Goal: Task Accomplishment & Management: Manage account settings

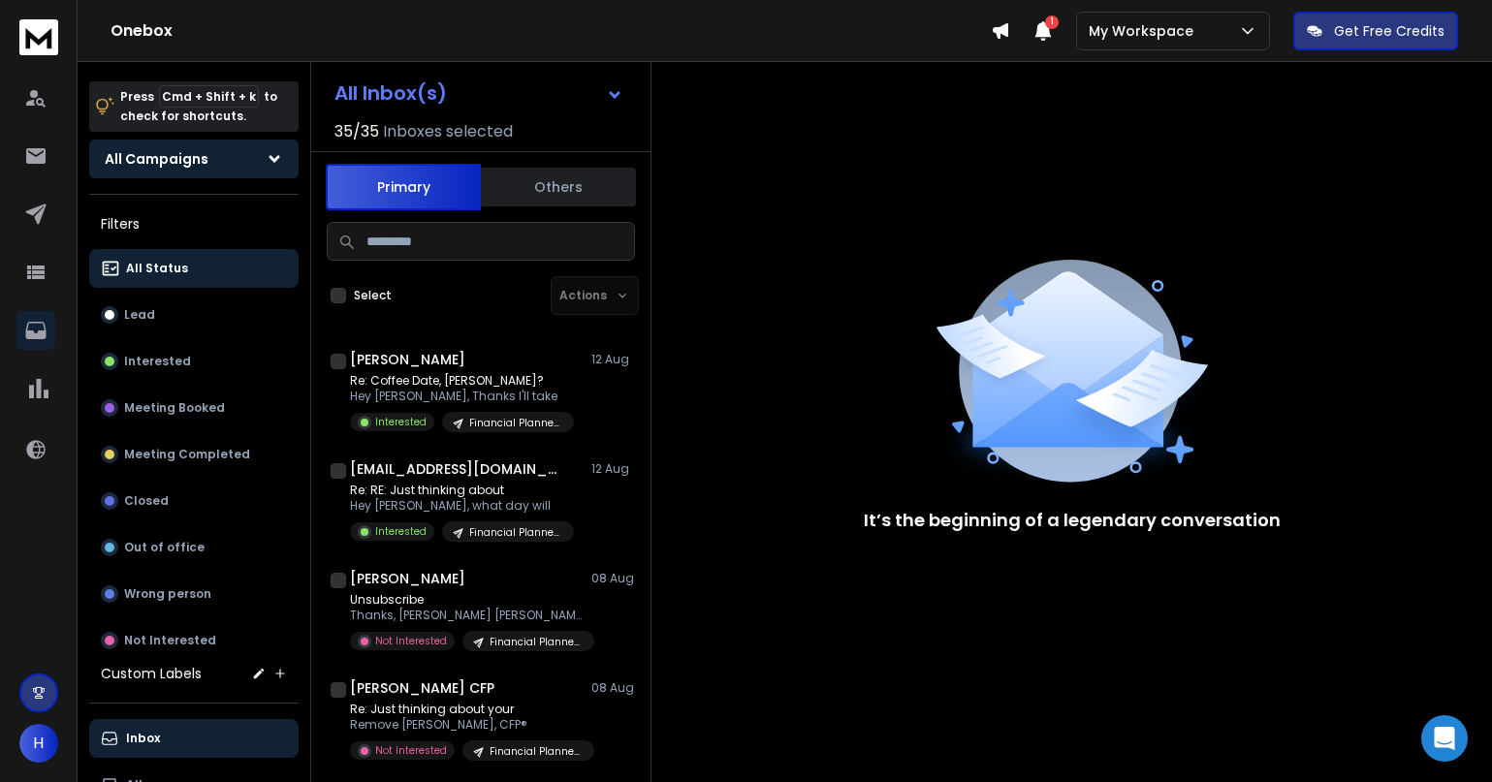
click at [270, 162] on icon at bounding box center [274, 158] width 17 height 17
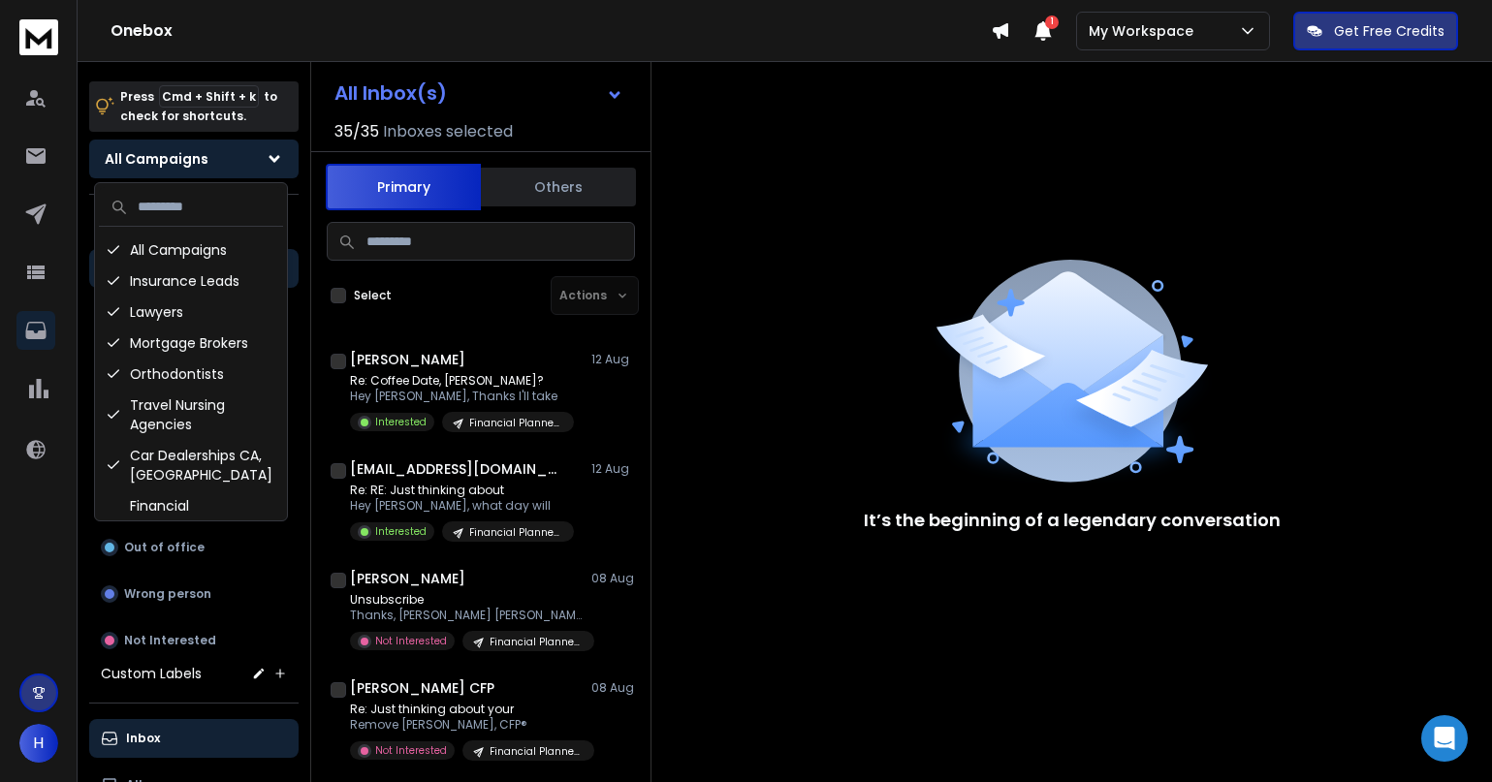
click at [270, 162] on icon at bounding box center [274, 158] width 17 height 17
click at [269, 159] on icon at bounding box center [274, 158] width 11 height 7
click at [360, 39] on h1 "Onebox" at bounding box center [551, 30] width 880 height 23
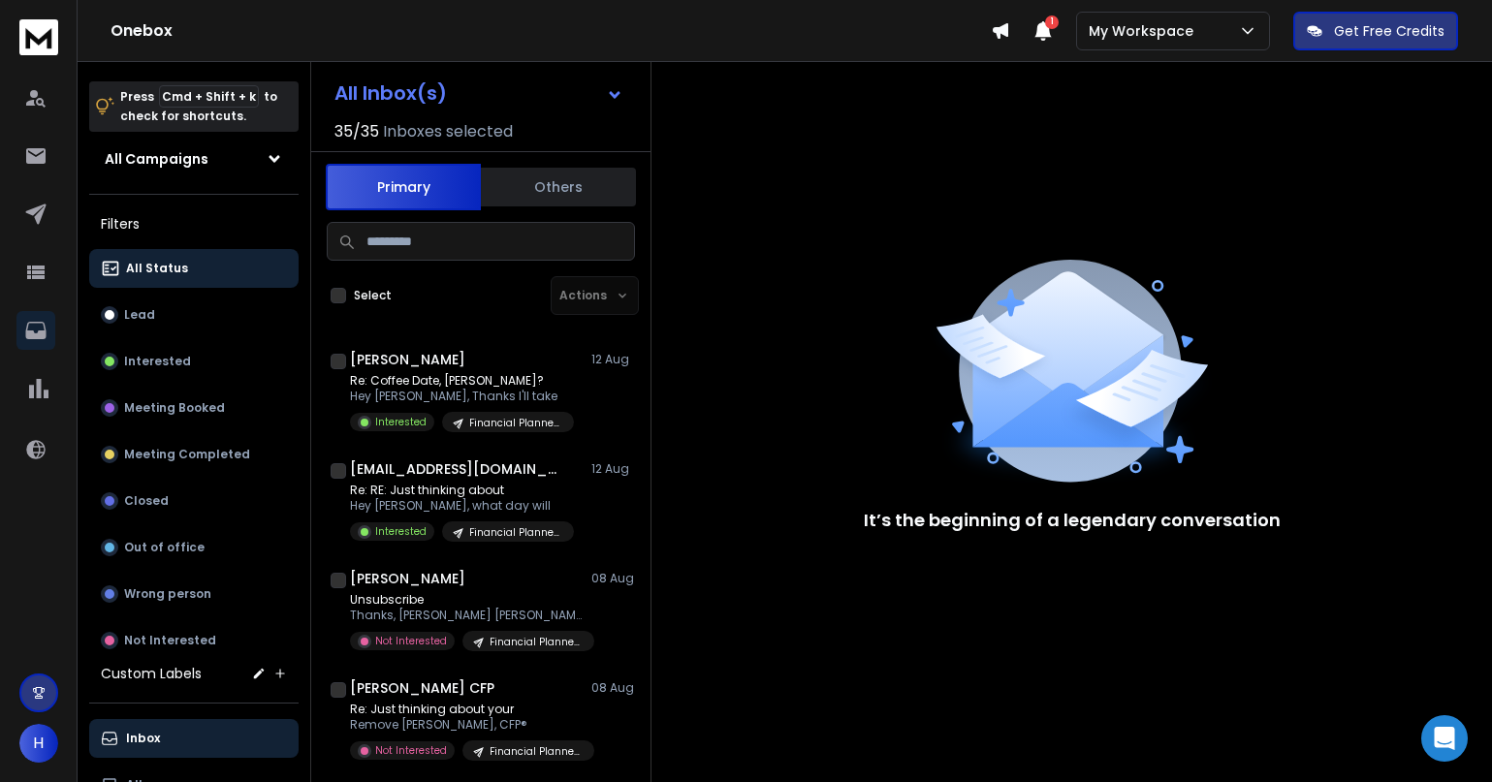
click at [44, 39] on img at bounding box center [38, 37] width 39 height 36
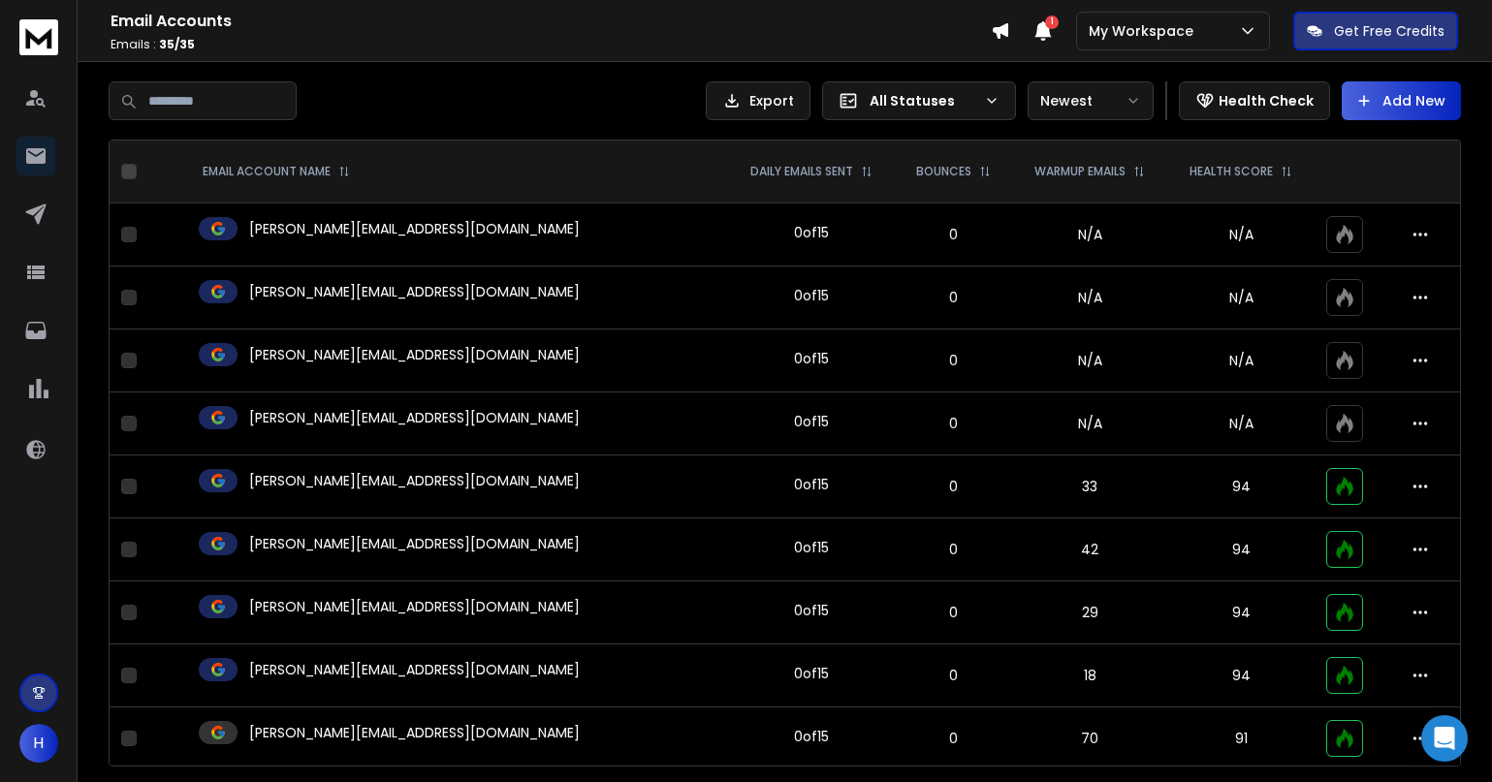
click at [1336, 242] on icon at bounding box center [1344, 234] width 19 height 19
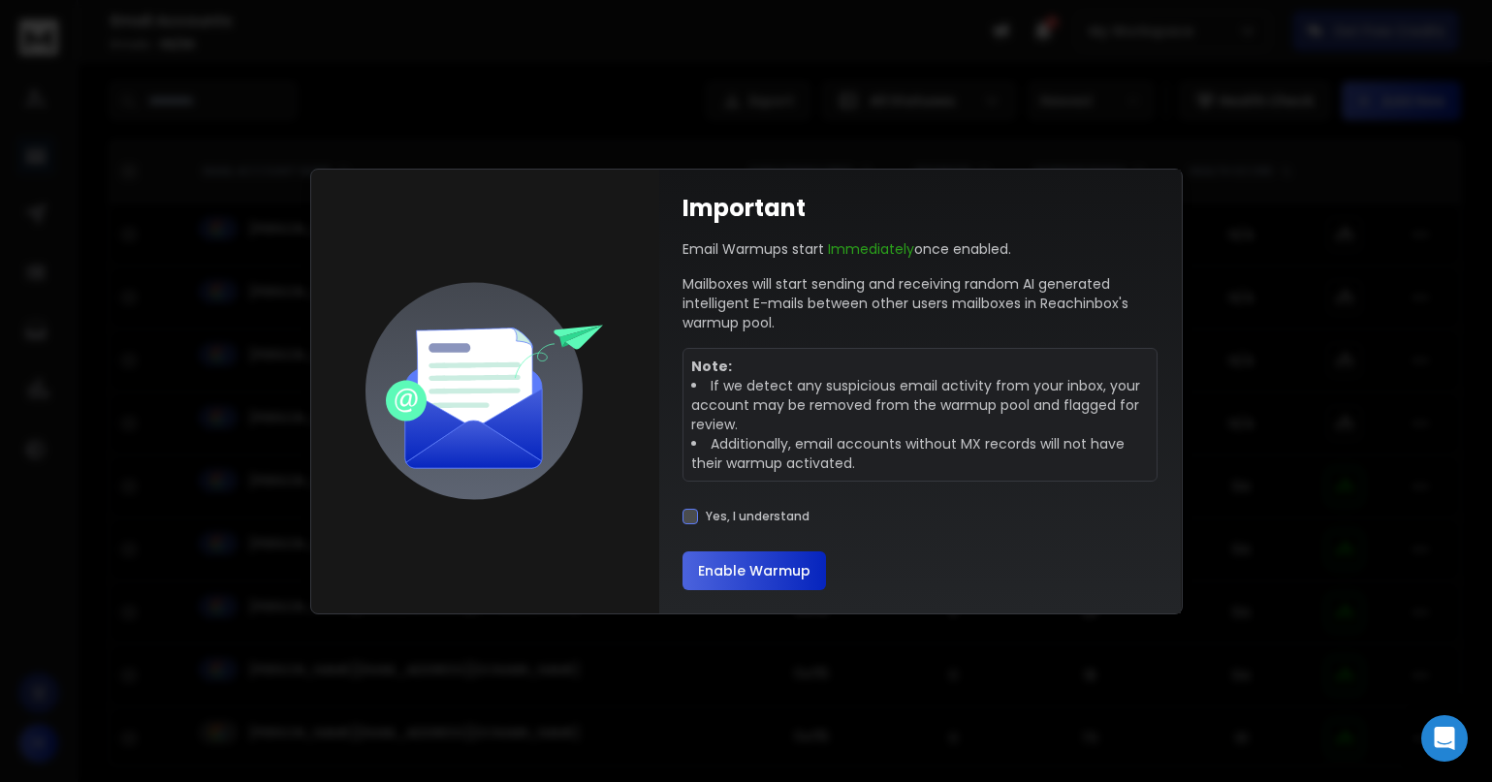
click at [695, 517] on button "Yes, I understand" at bounding box center [691, 517] width 16 height 16
click at [705, 555] on button "Enable Warmup" at bounding box center [754, 571] width 143 height 39
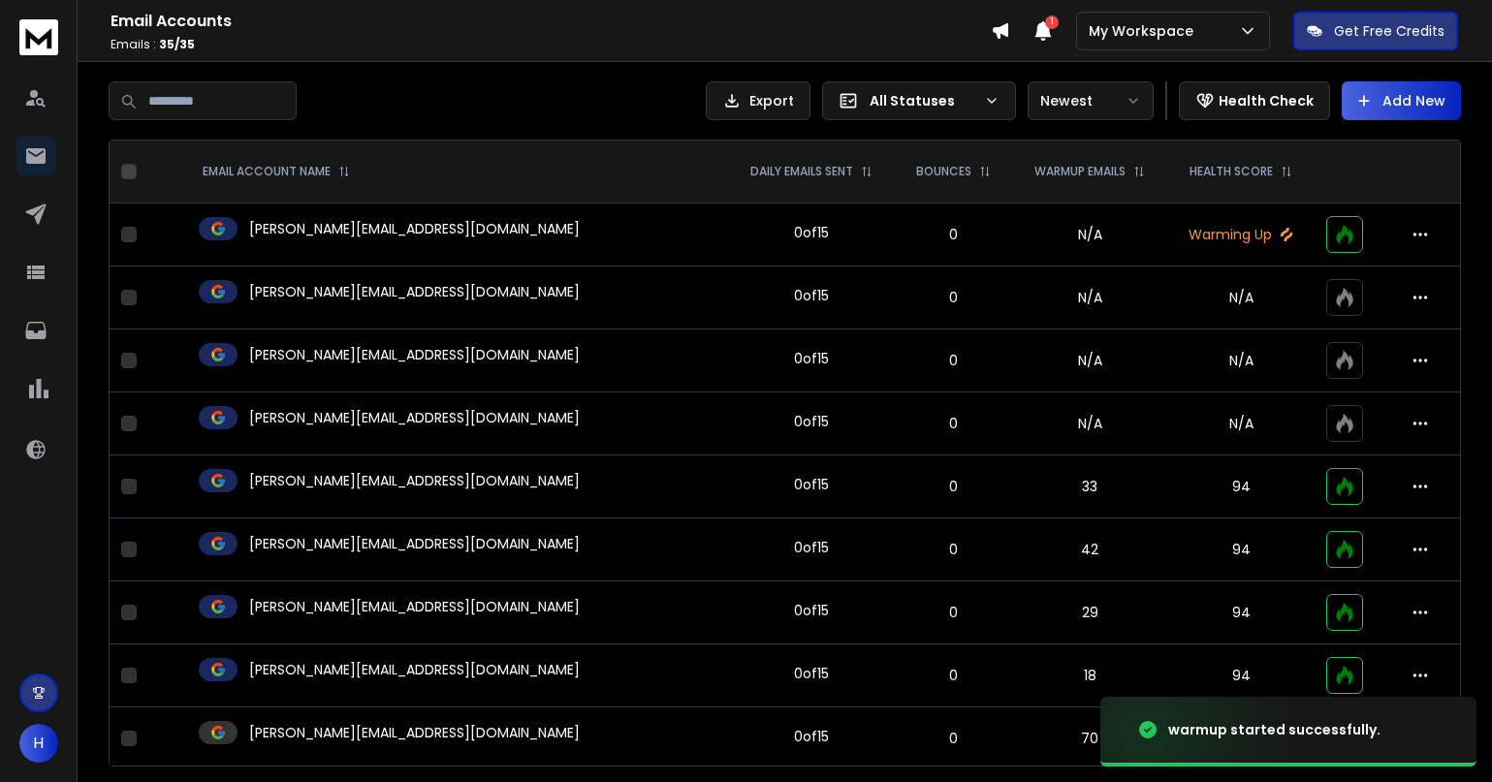
click at [1335, 302] on icon at bounding box center [1344, 297] width 19 height 19
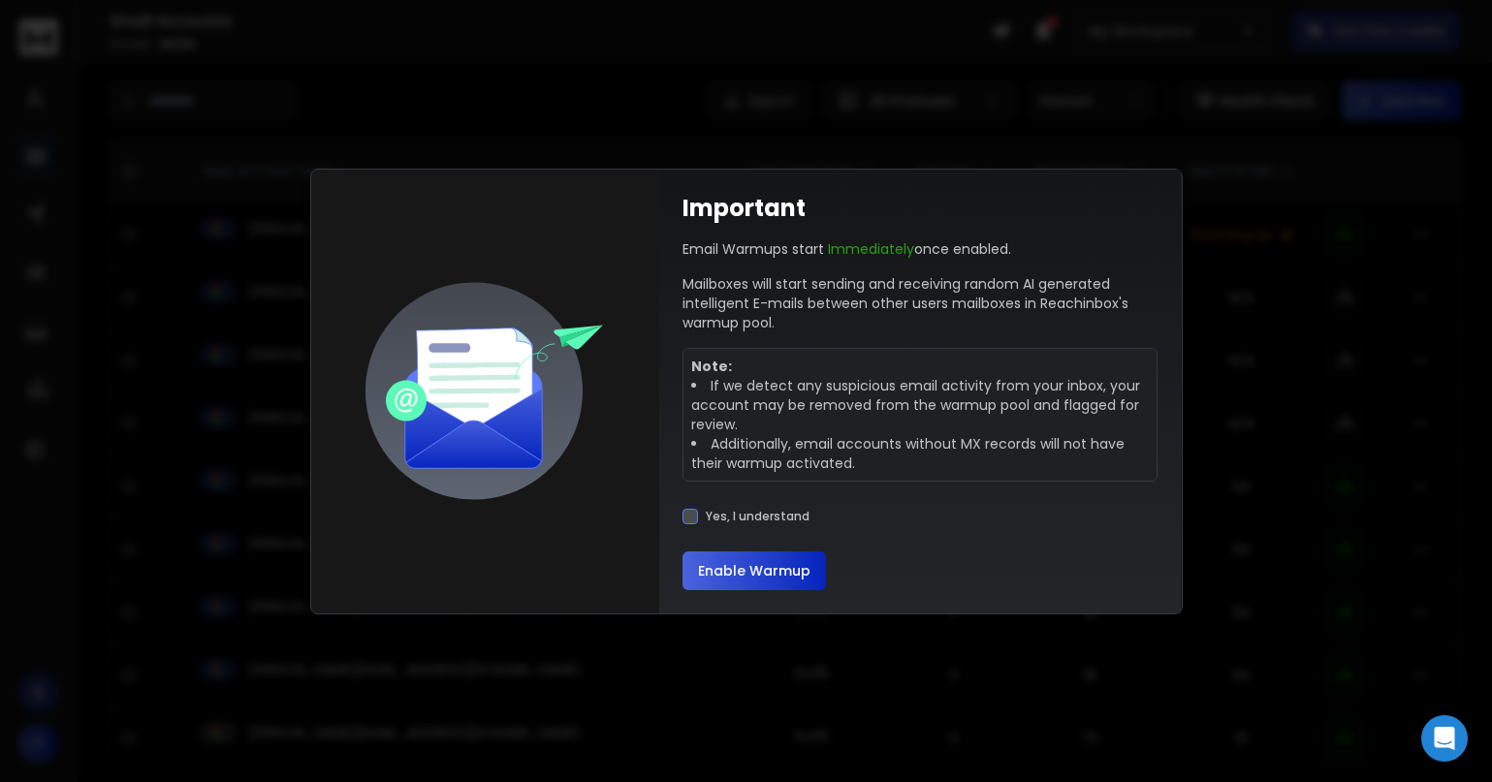
click at [685, 524] on button "Yes, I understand" at bounding box center [691, 517] width 16 height 16
click at [737, 579] on button "Enable Warmup" at bounding box center [754, 571] width 143 height 39
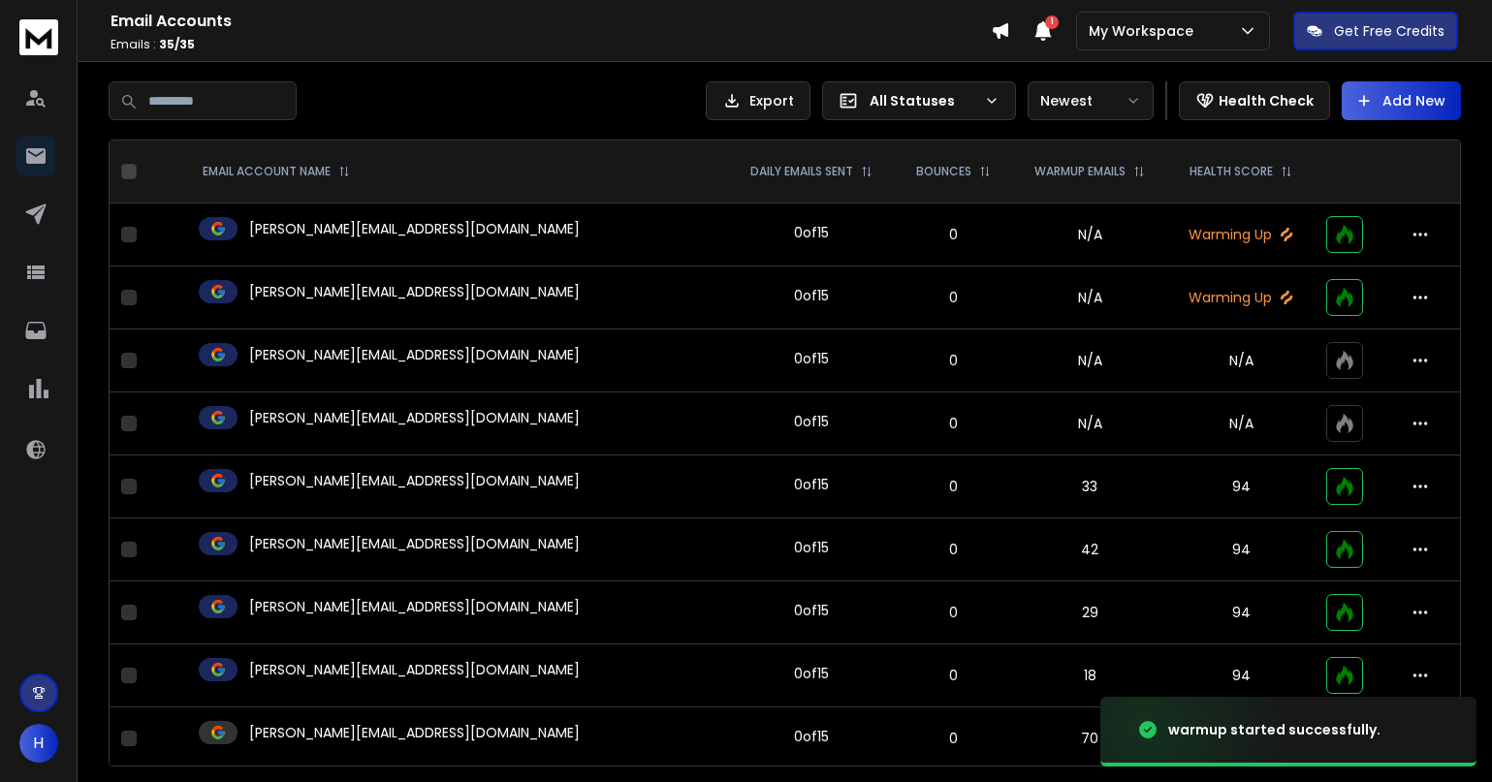
click at [1335, 364] on icon at bounding box center [1344, 360] width 19 height 19
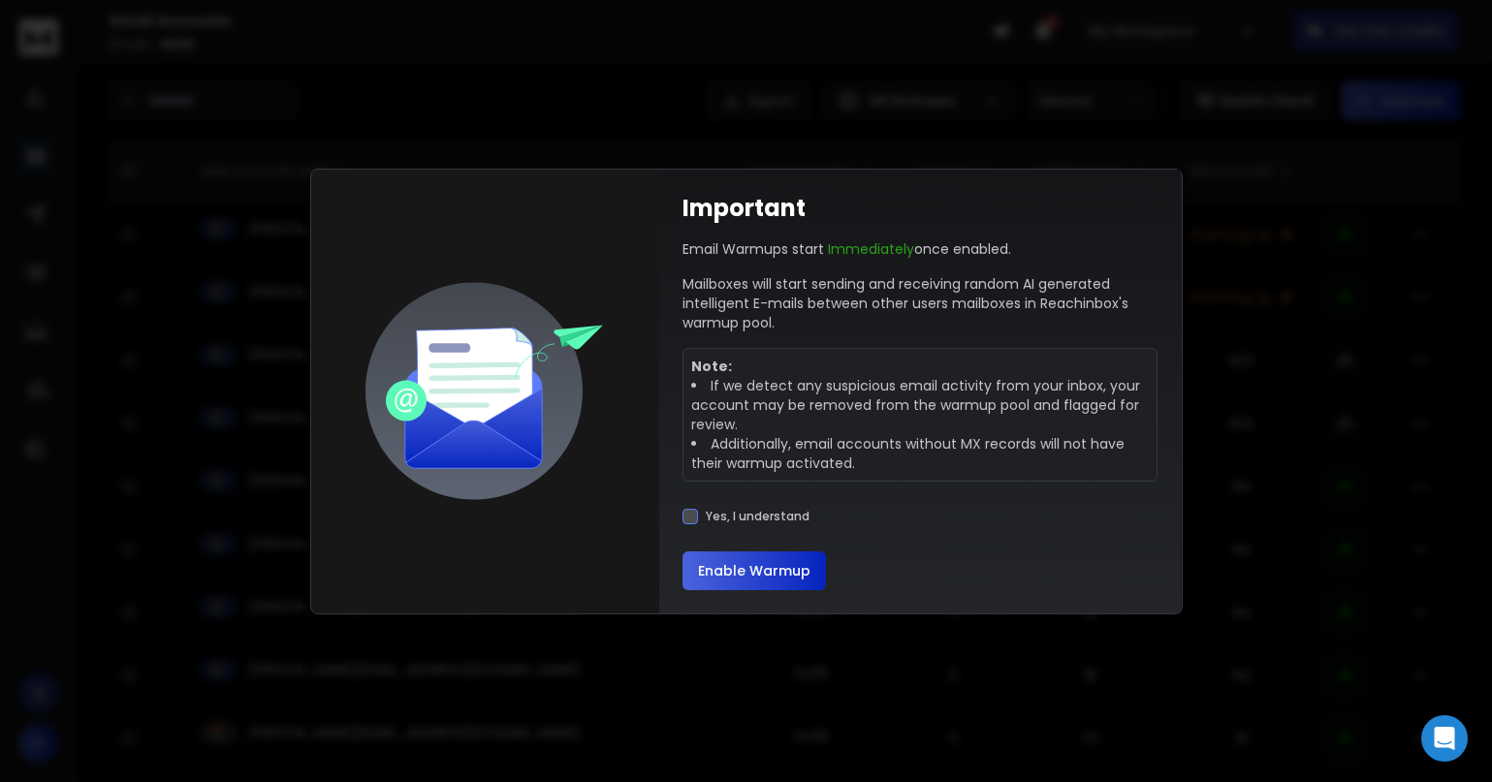
click at [689, 529] on div "Yes, I understand" at bounding box center [746, 516] width 127 height 39
click at [693, 520] on button "Yes, I understand" at bounding box center [691, 517] width 16 height 16
click at [759, 586] on button "Enable Warmup" at bounding box center [754, 571] width 143 height 39
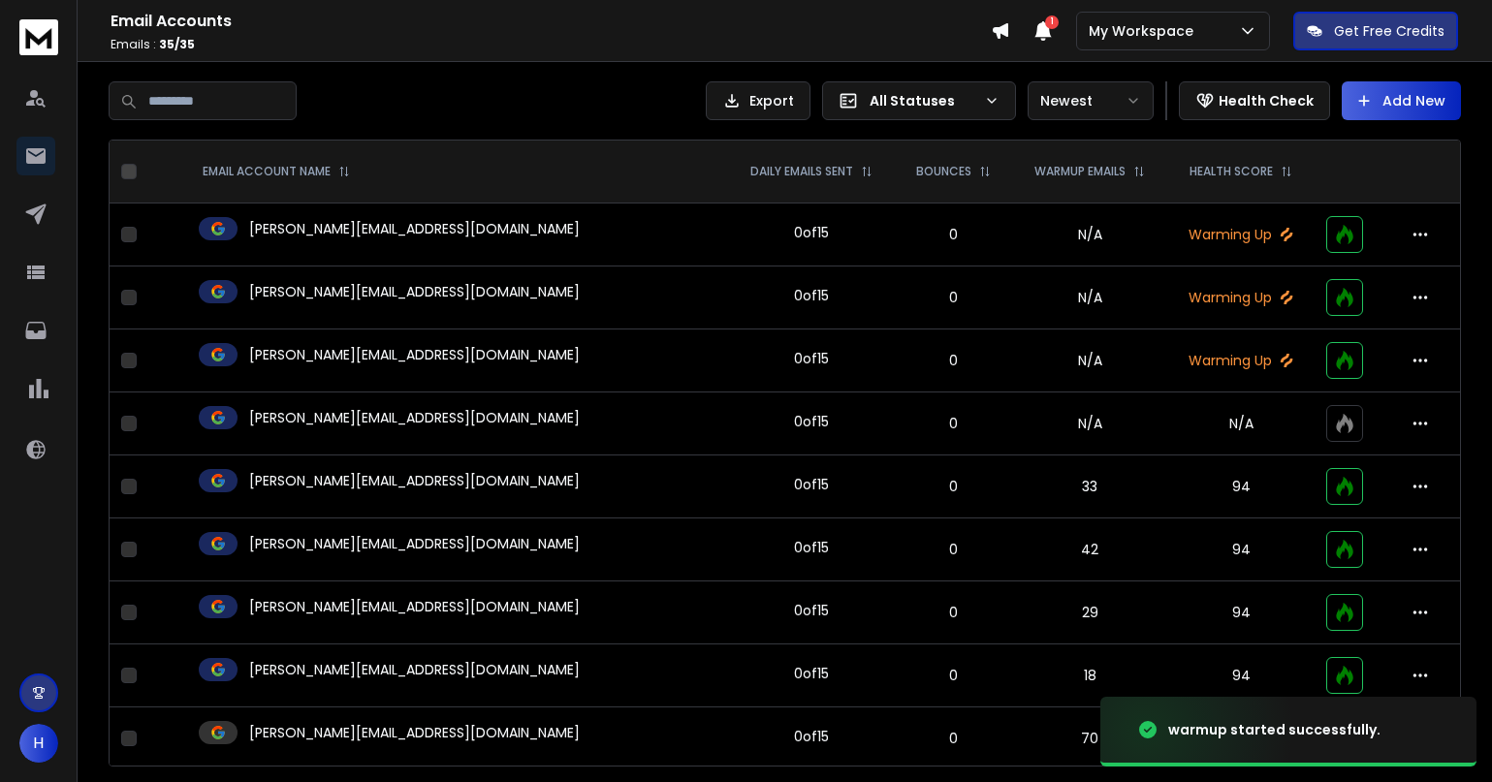
click at [1333, 437] on div at bounding box center [1344, 423] width 37 height 37
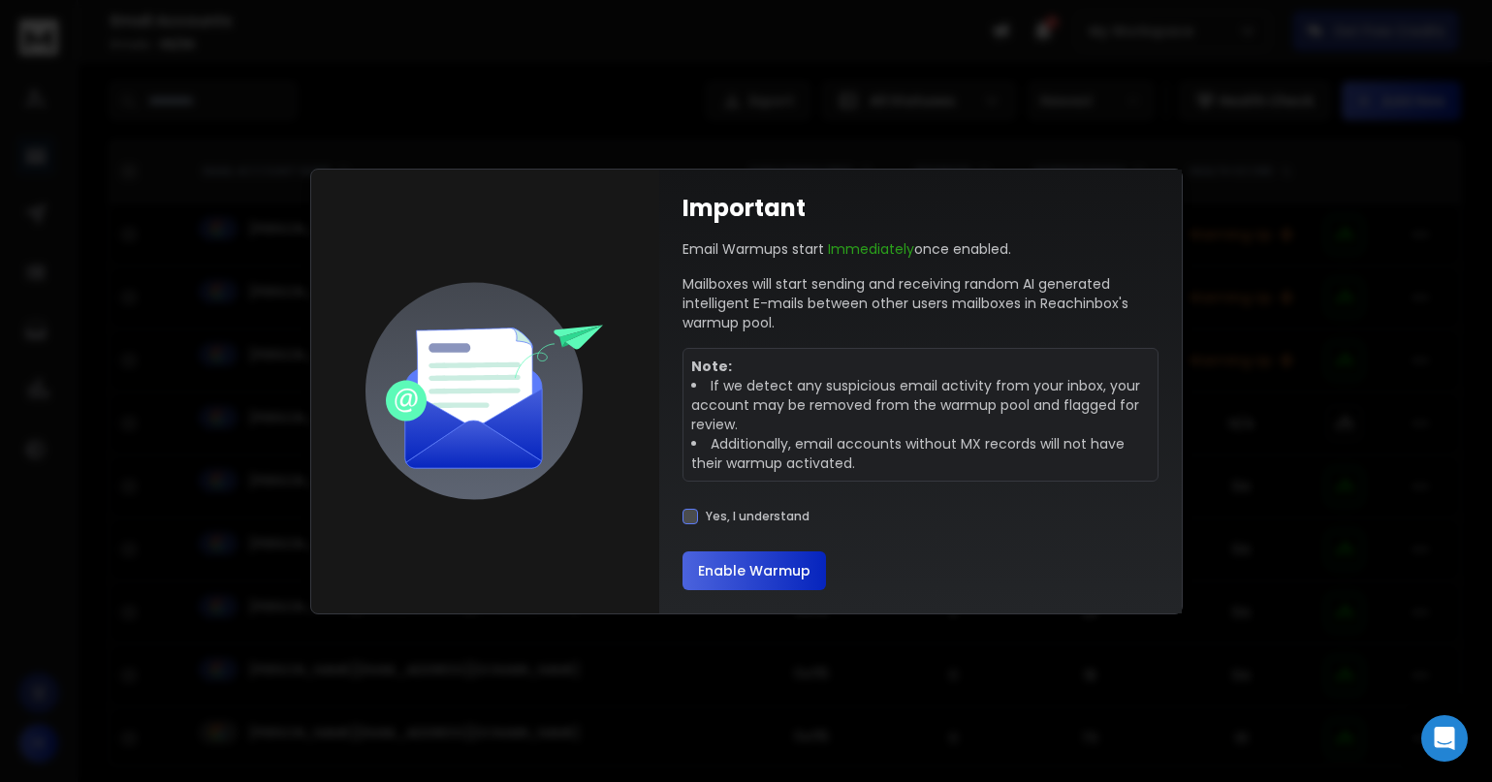
click at [689, 520] on button "Yes, I understand" at bounding box center [691, 517] width 16 height 16
click at [716, 575] on button "Enable Warmup" at bounding box center [754, 571] width 143 height 39
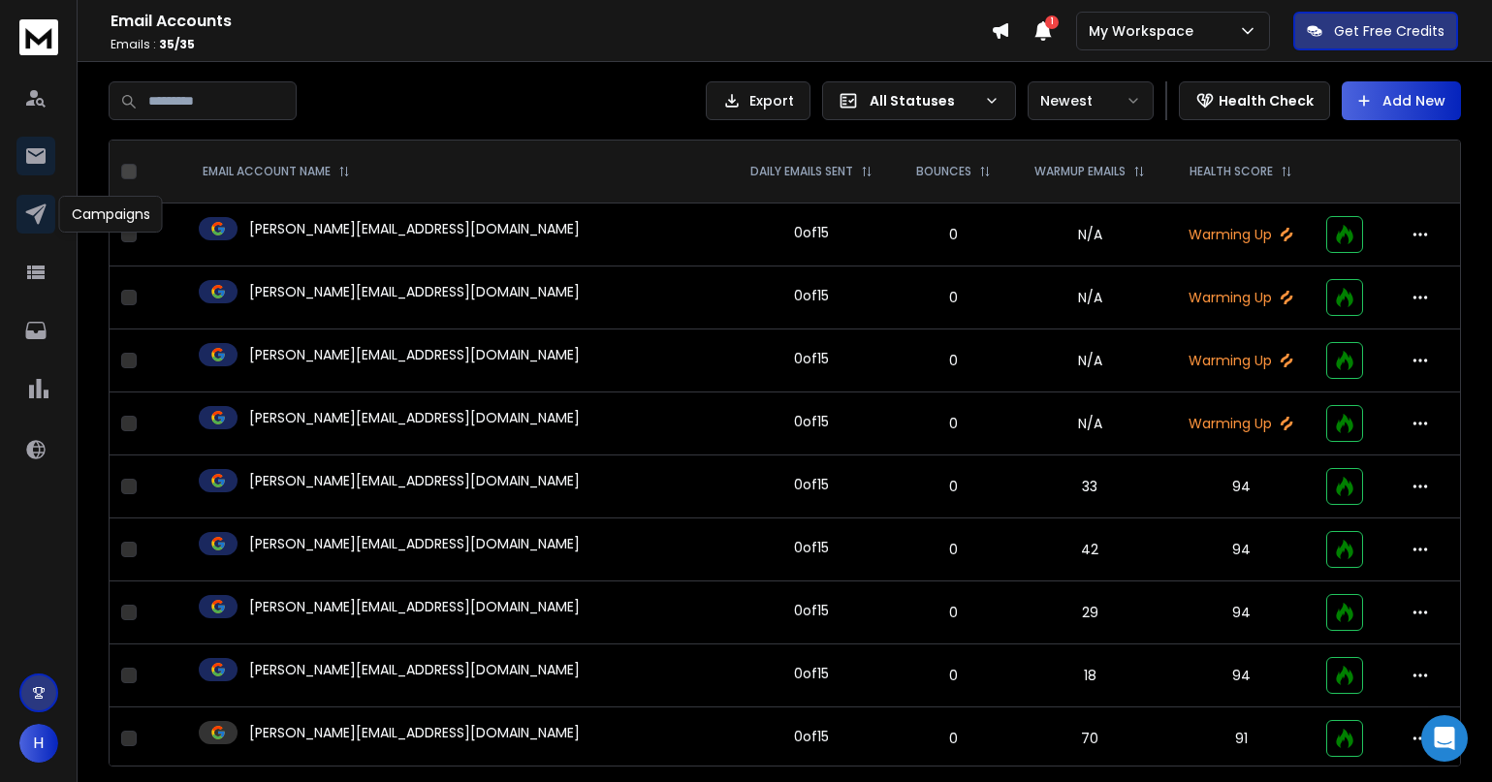
click at [34, 216] on icon at bounding box center [35, 214] width 20 height 20
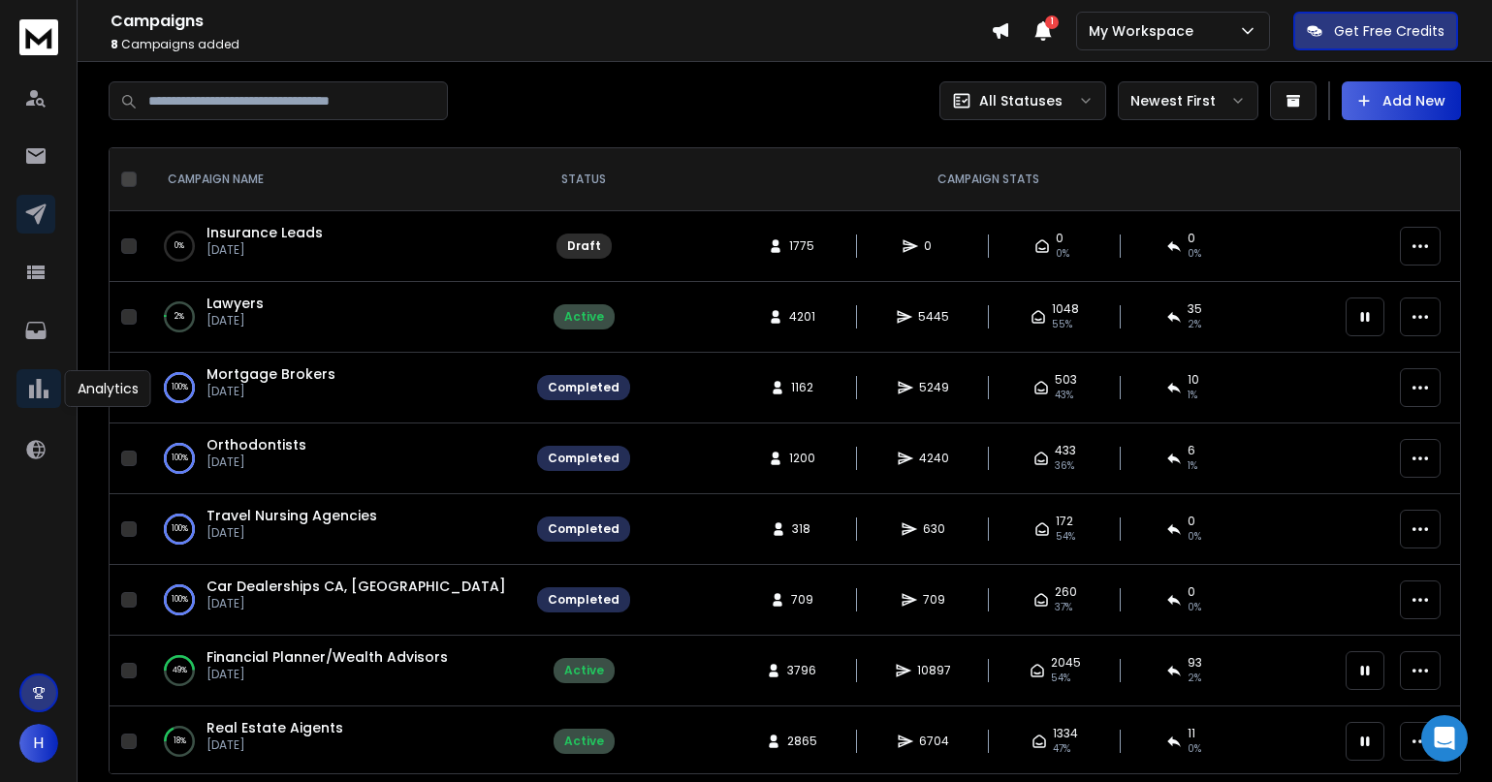
click at [43, 387] on icon at bounding box center [38, 388] width 29 height 29
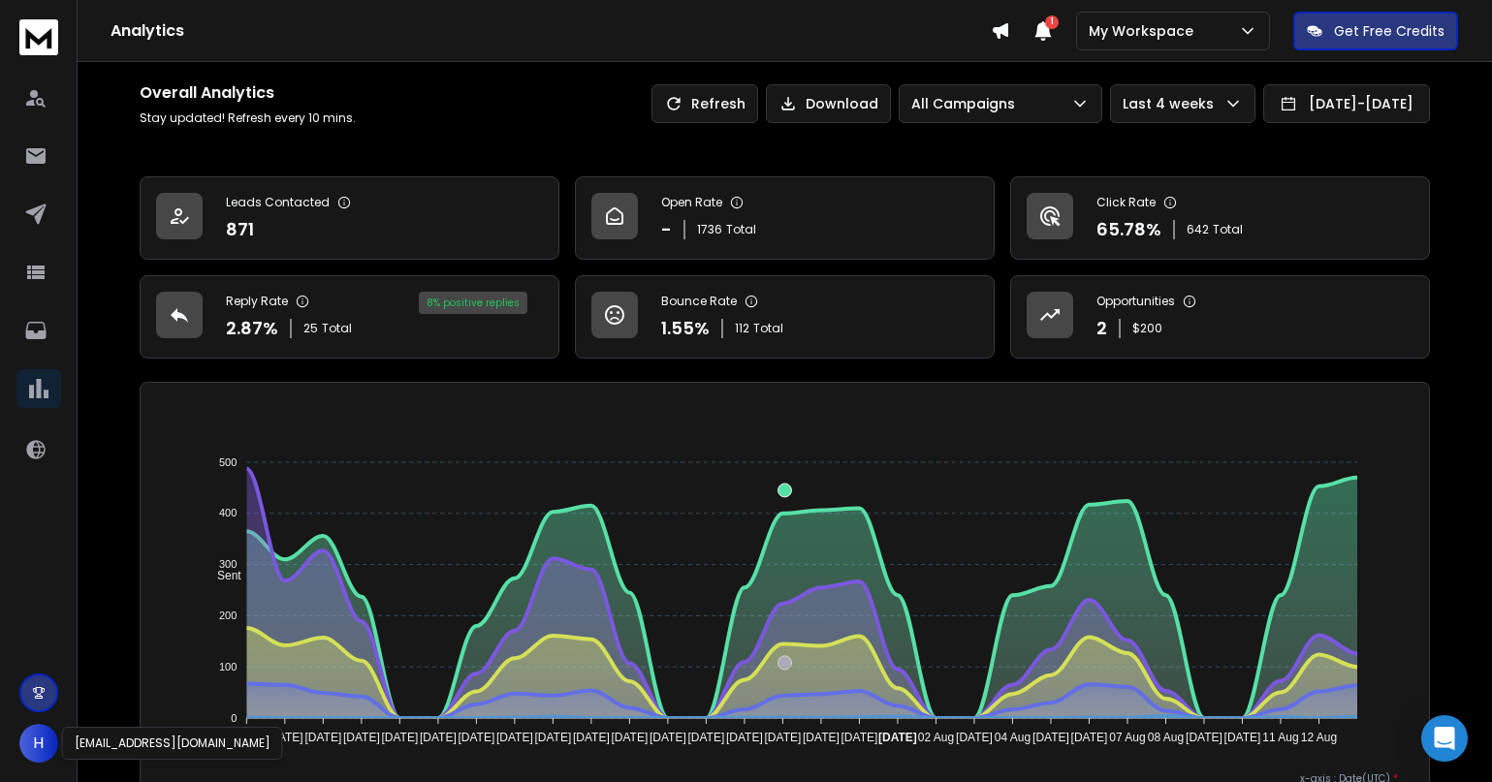
click at [43, 750] on span "H" at bounding box center [38, 743] width 39 height 39
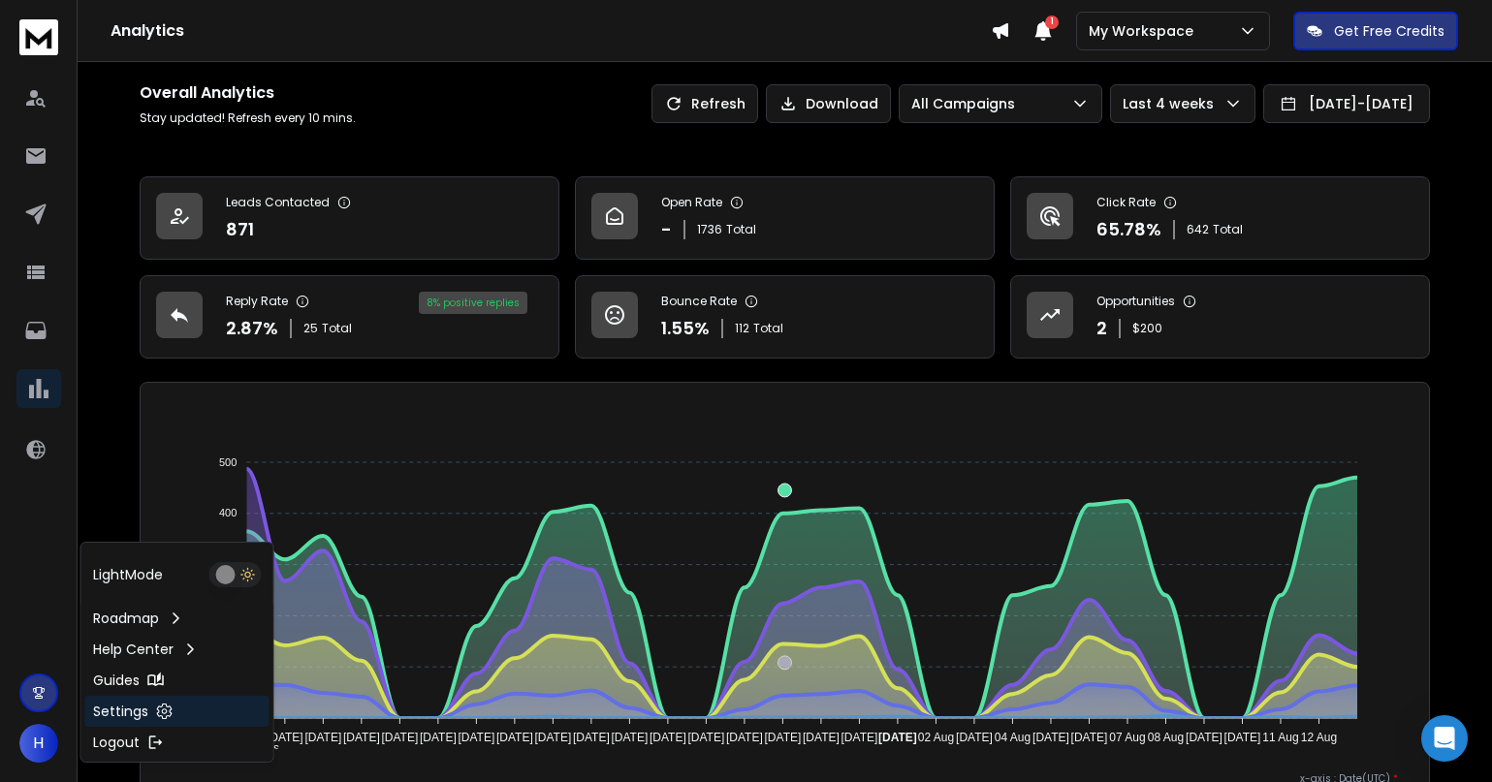
click at [161, 720] on div "Settings" at bounding box center [177, 711] width 184 height 31
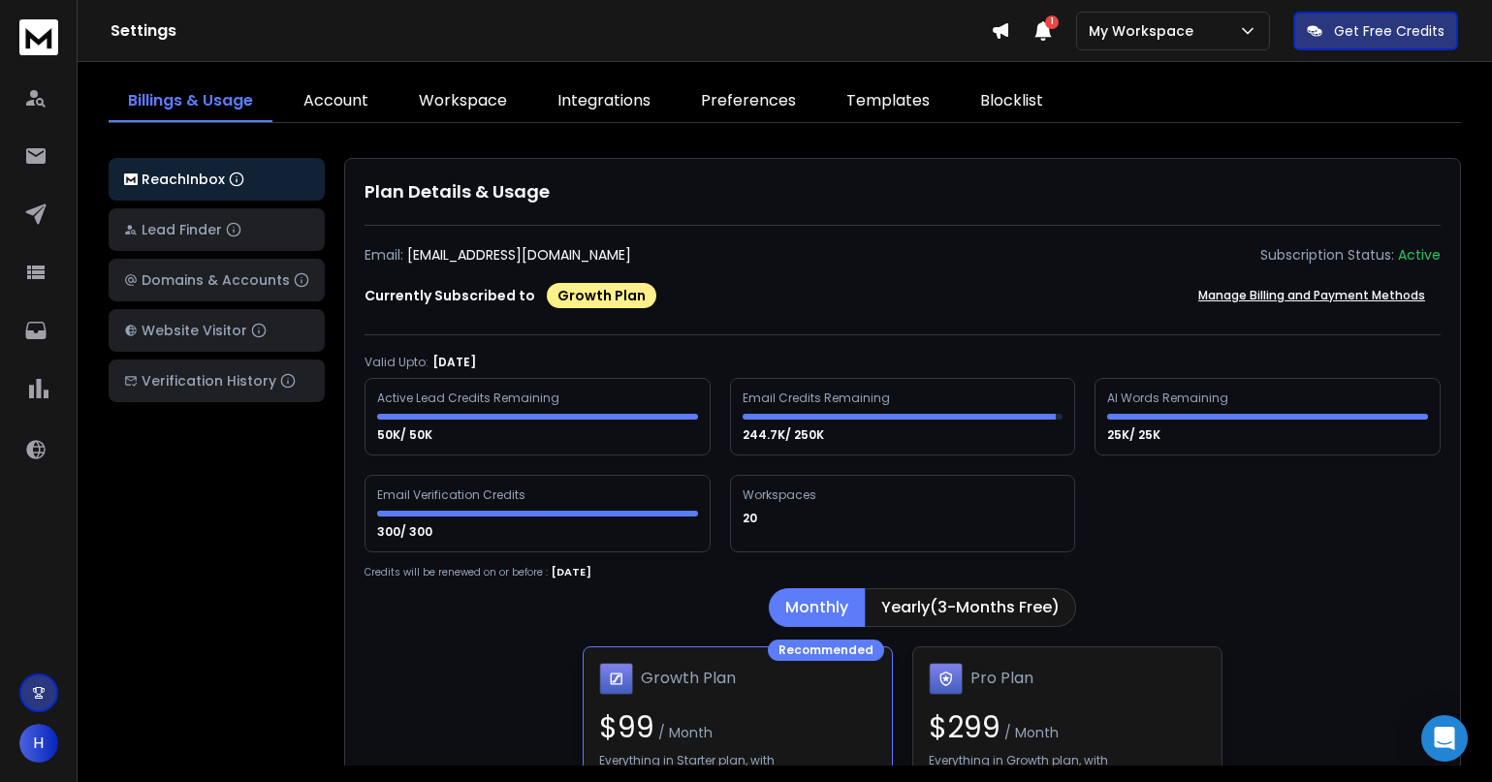
click at [627, 103] on link "Integrations" at bounding box center [604, 101] width 132 height 41
